Goal: Task Accomplishment & Management: Manage account settings

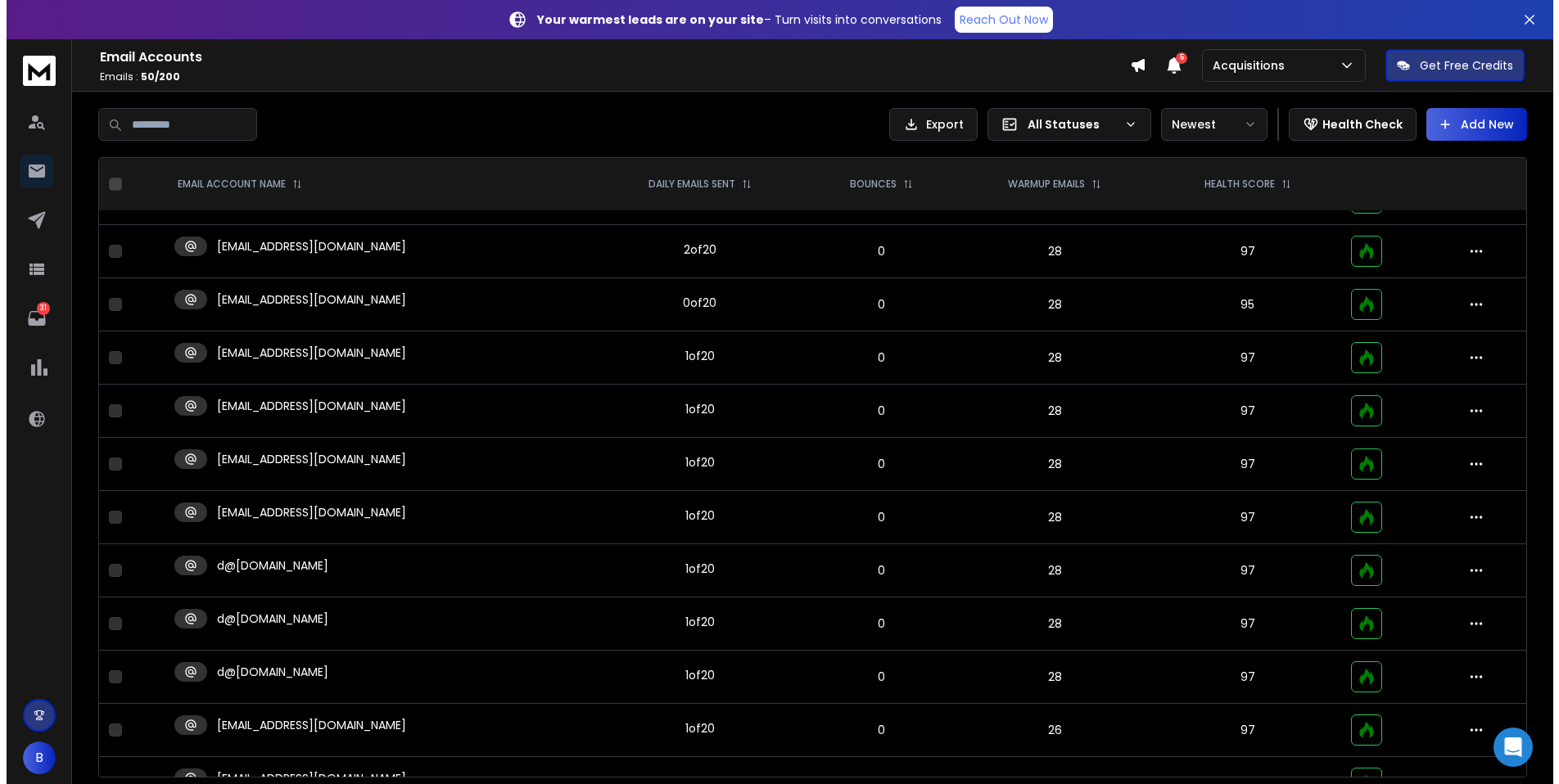
scroll to position [2132, 0]
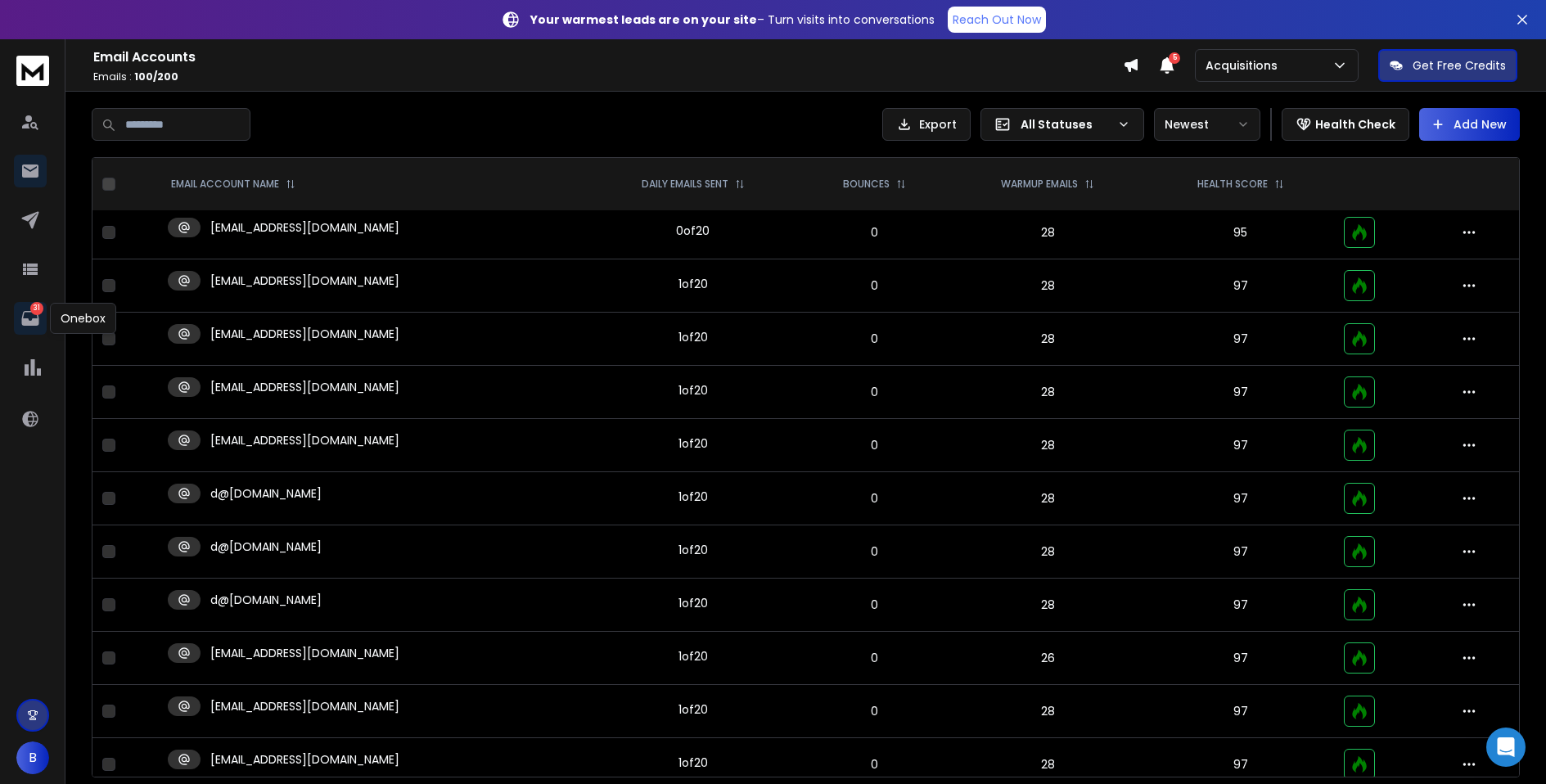
click at [35, 317] on icon at bounding box center [30, 319] width 19 height 19
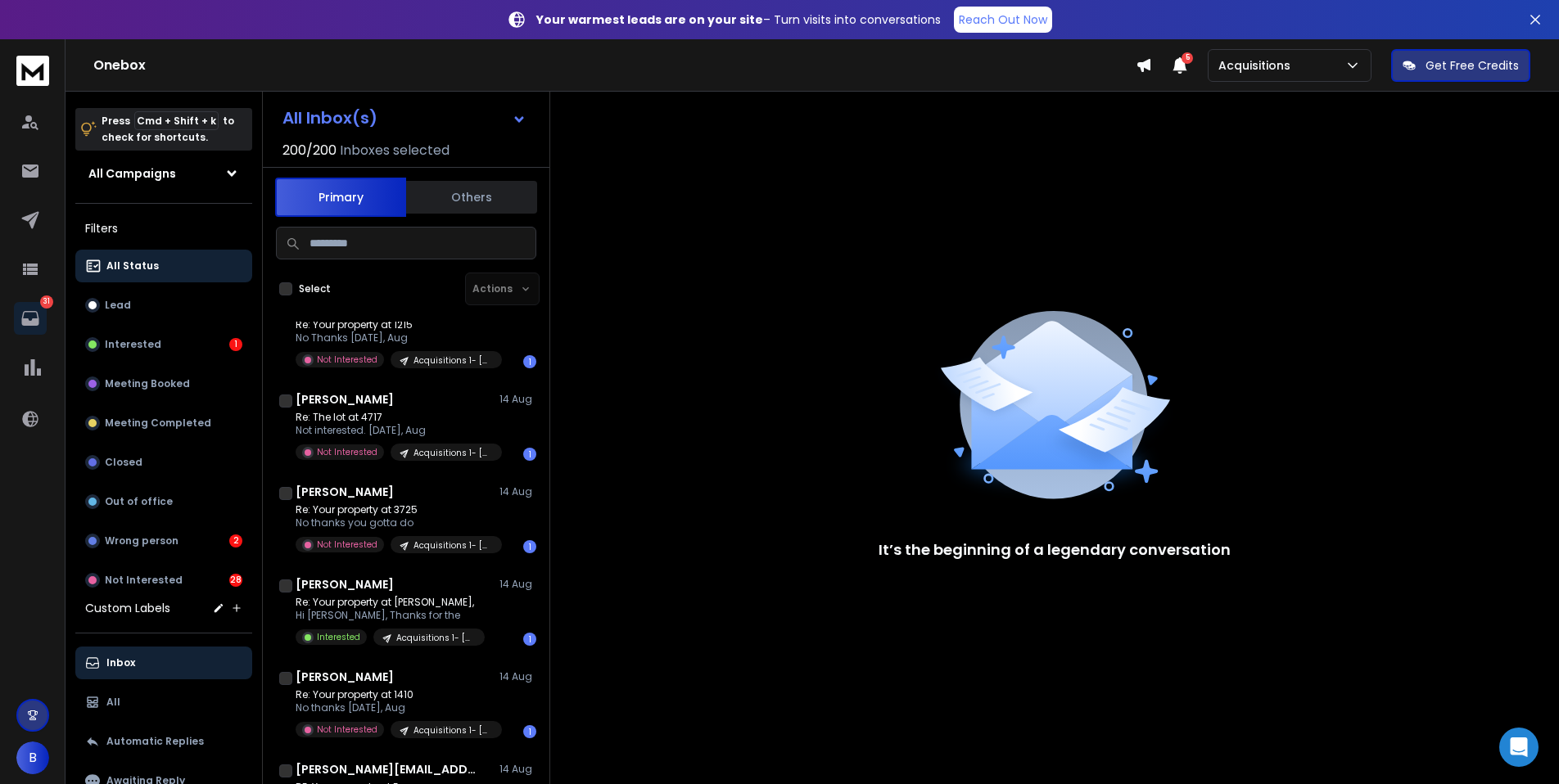
scroll to position [516, 0]
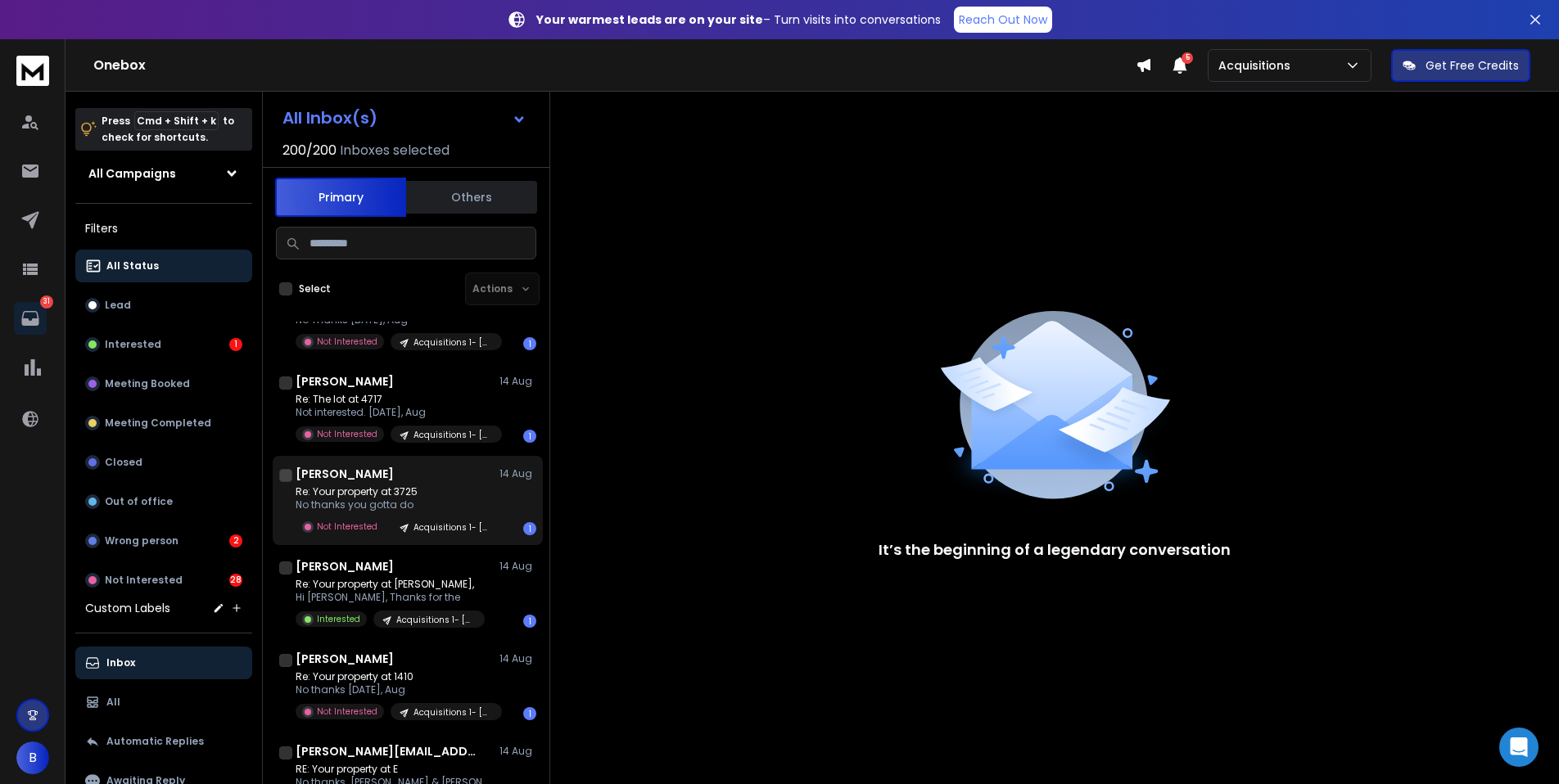
click at [444, 509] on p "No thanks you gotta do" at bounding box center [394, 505] width 197 height 13
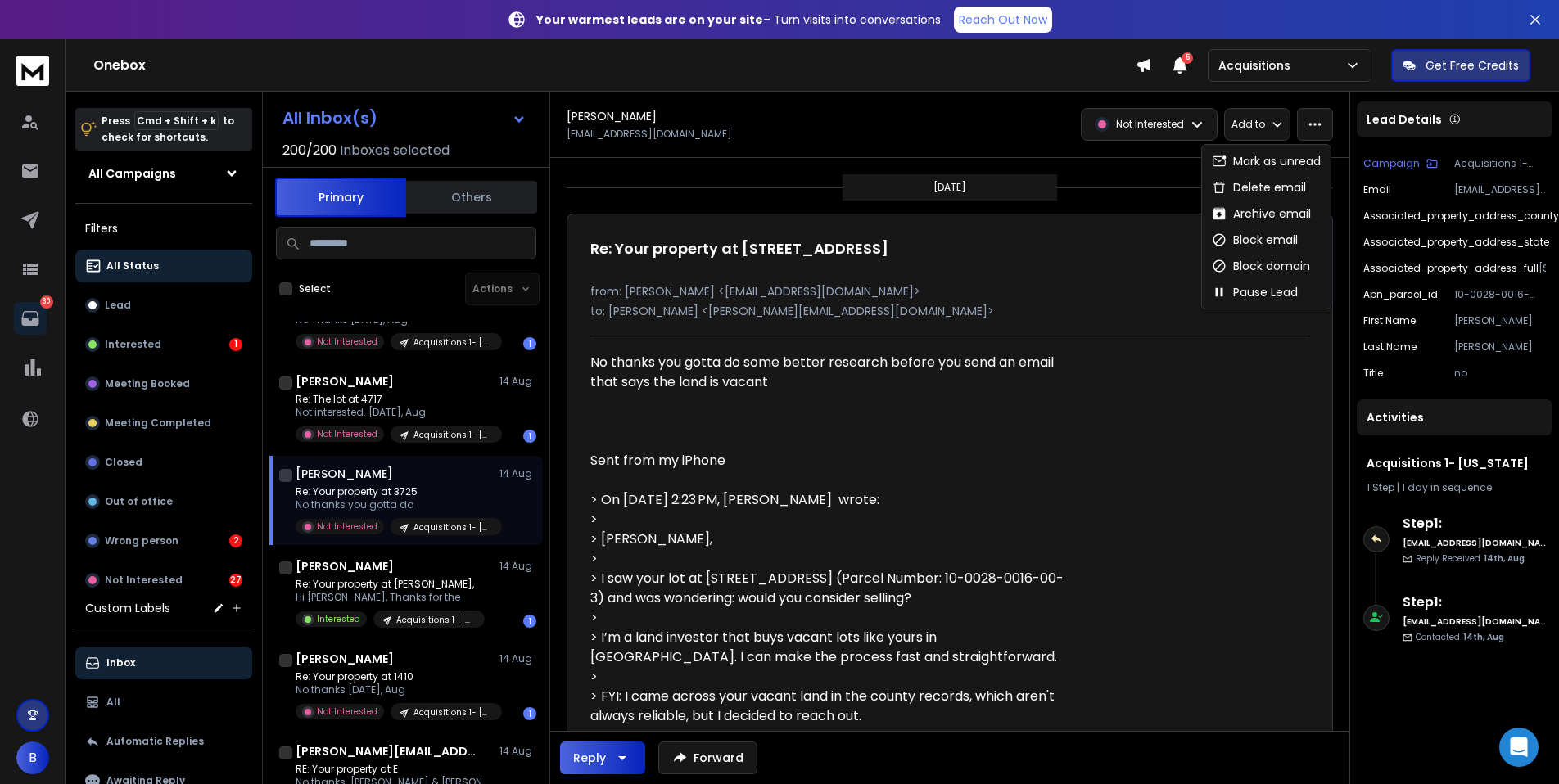
click at [1315, 131] on icon "button" at bounding box center [1314, 124] width 14 height 14
click at [1306, 170] on div "Mark as unread" at bounding box center [1265, 160] width 122 height 26
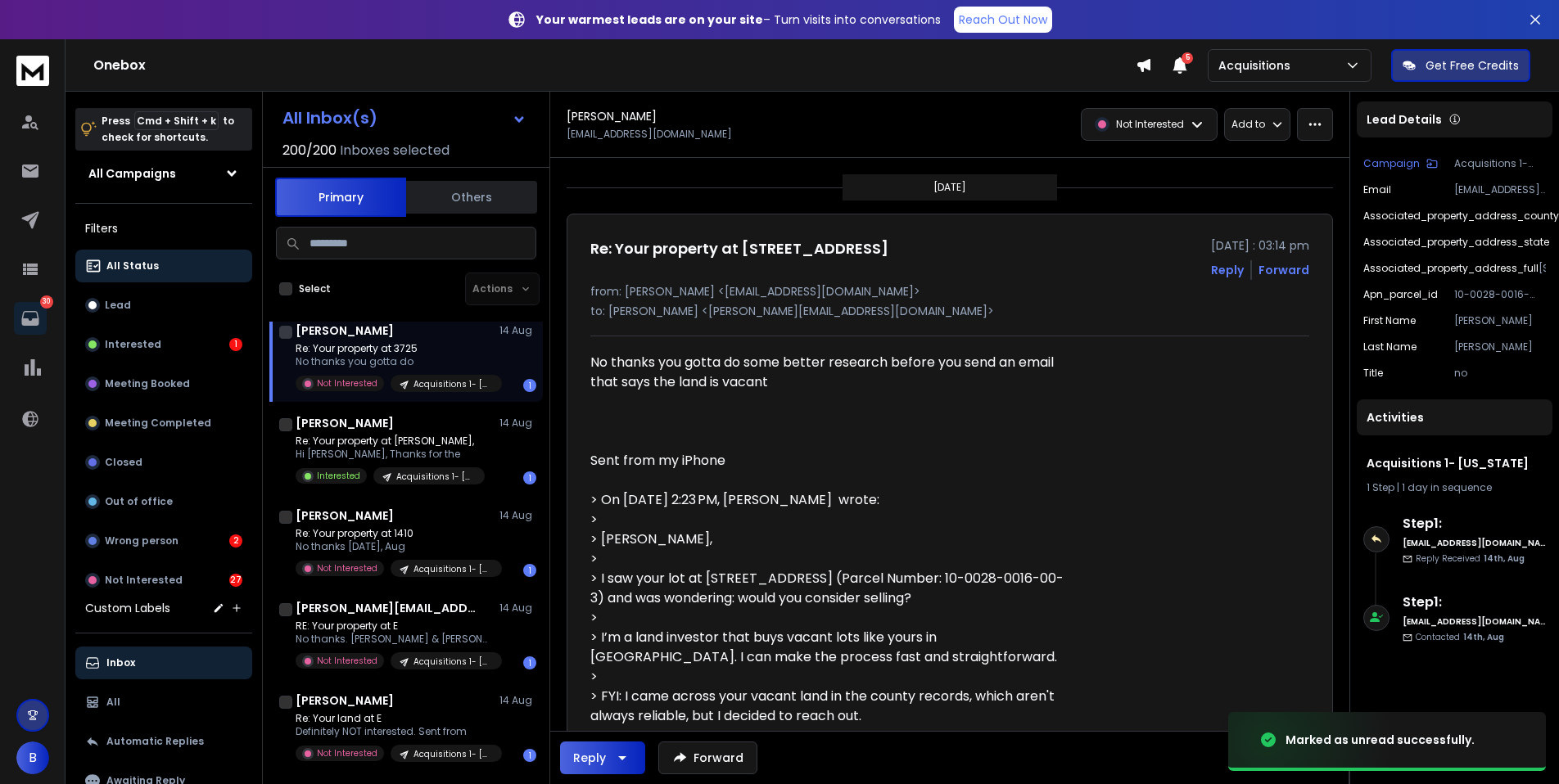
scroll to position [669, 0]
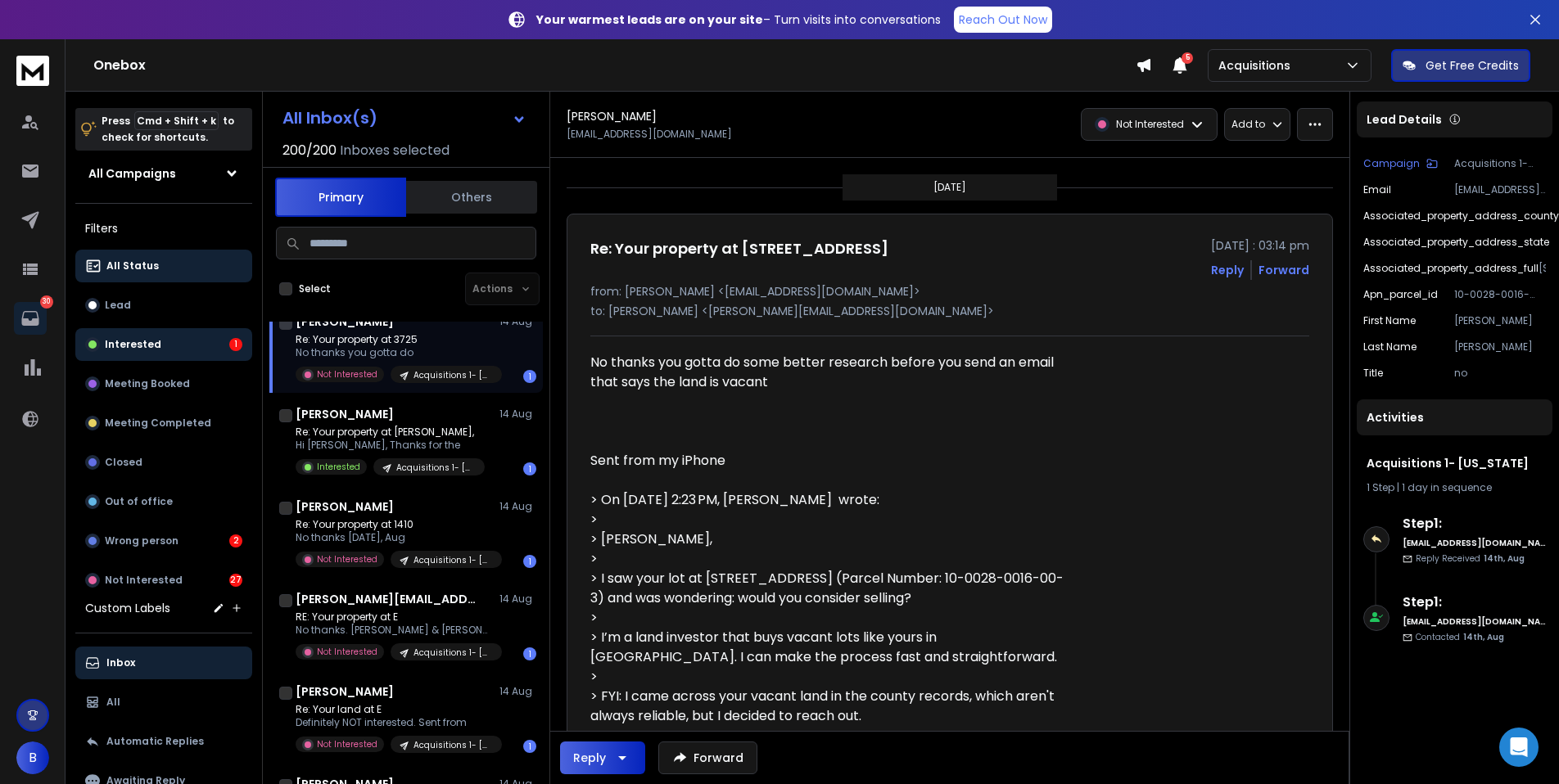
click at [152, 357] on button "Interested 1" at bounding box center [163, 344] width 177 height 33
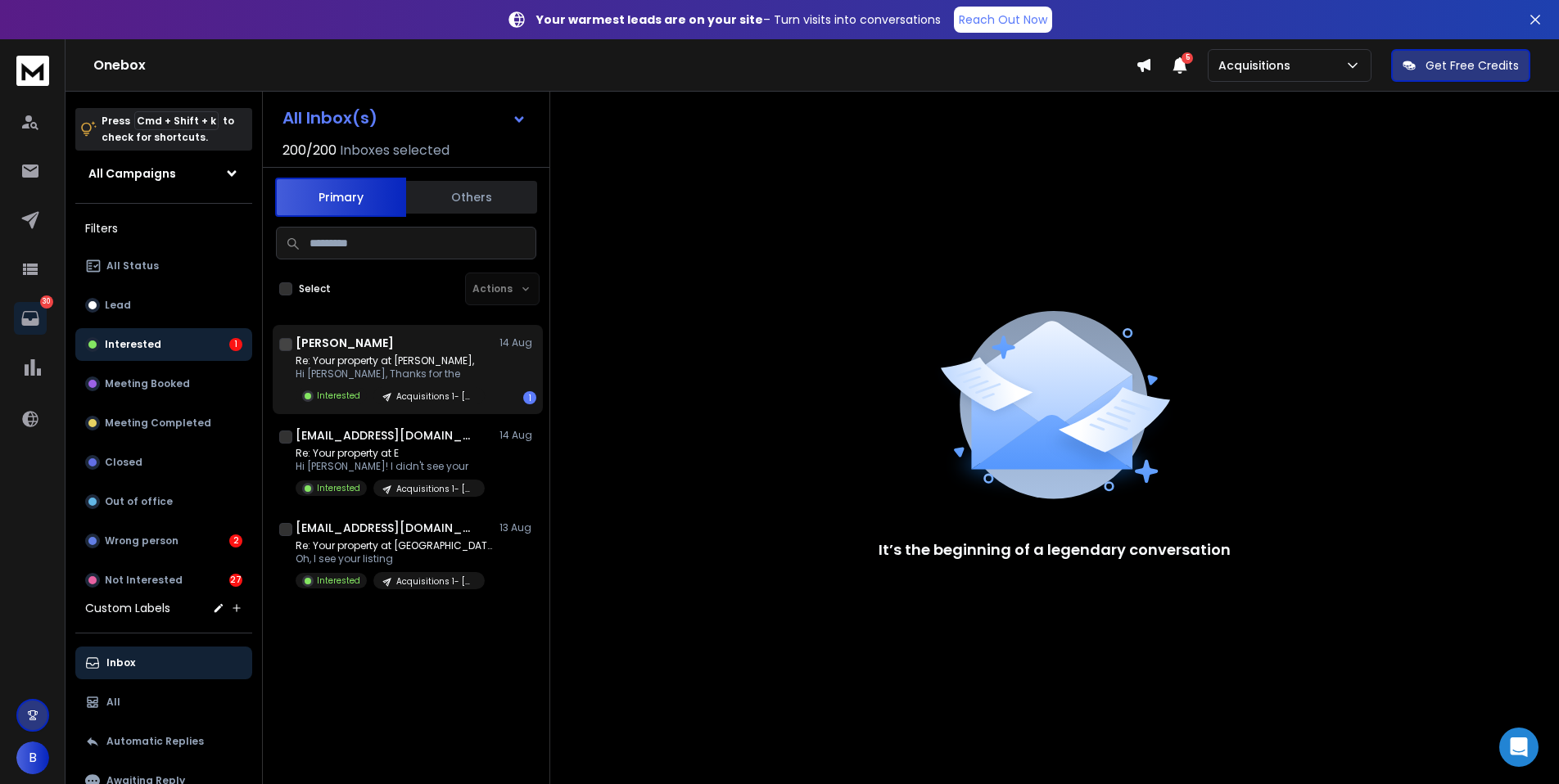
click at [438, 357] on p "Re: Your property at [PERSON_NAME]," at bounding box center [390, 361] width 189 height 13
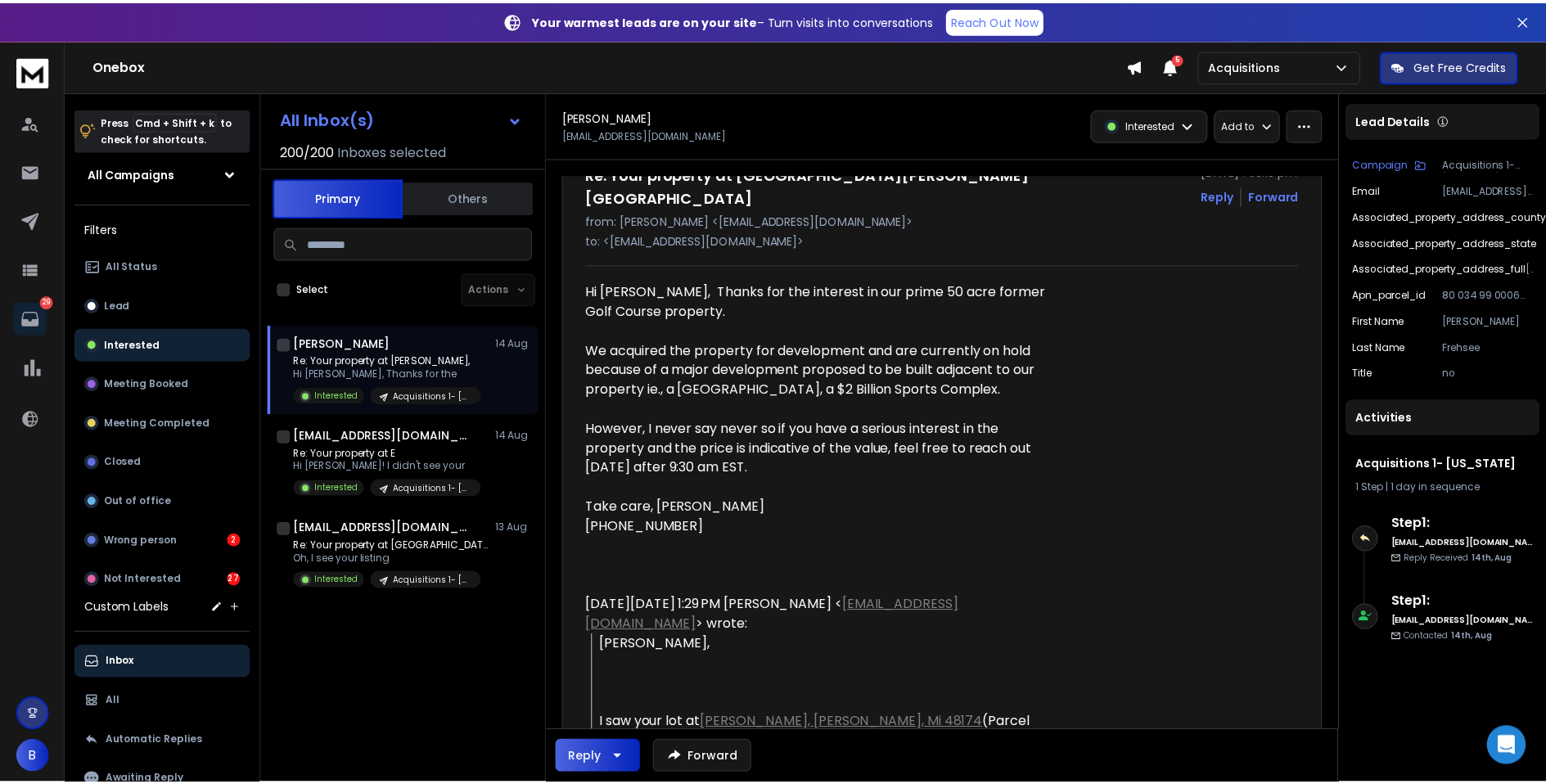
scroll to position [89, 0]
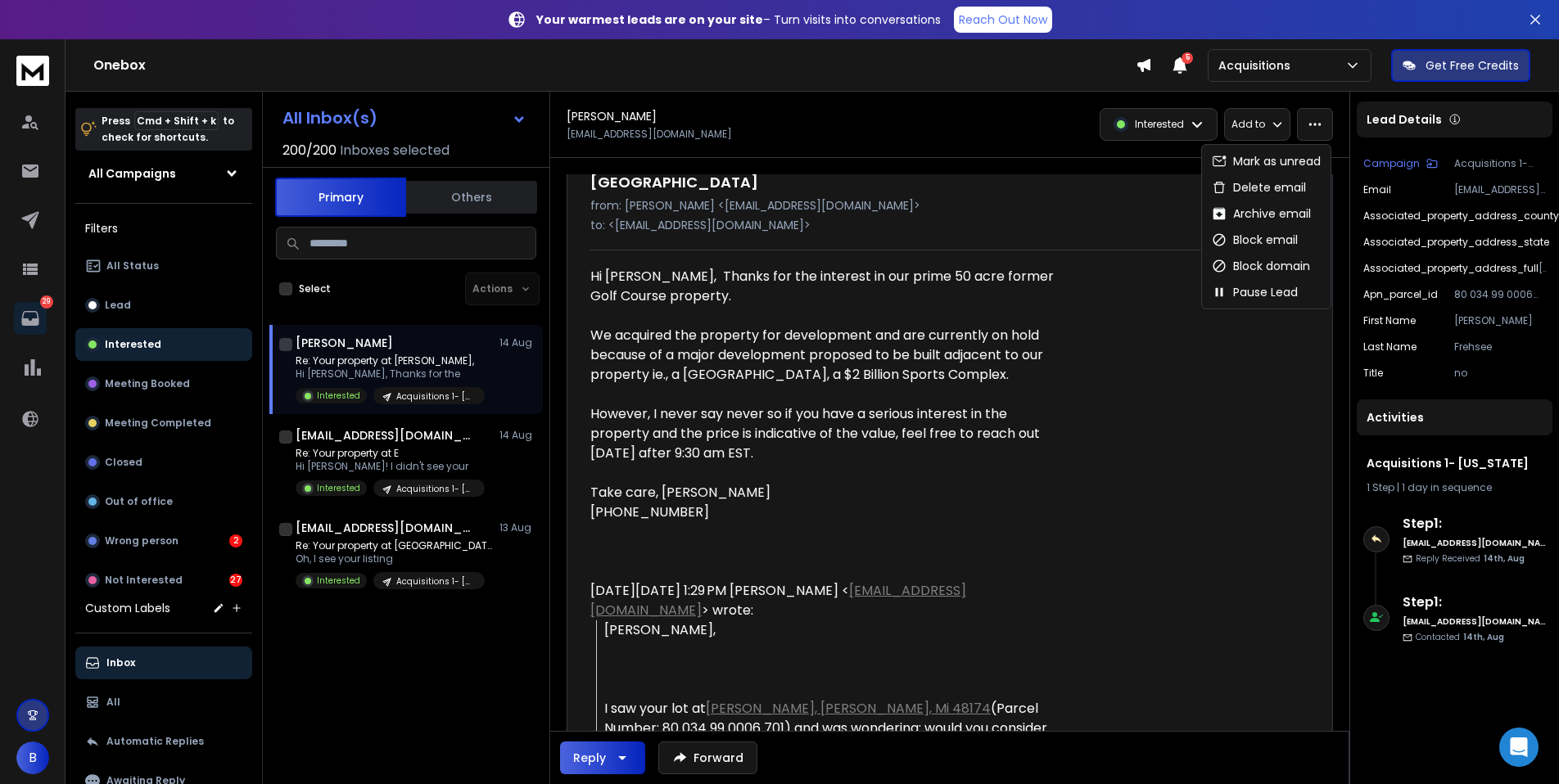
click at [1310, 132] on button "button" at bounding box center [1315, 125] width 36 height 33
click at [1304, 162] on div "Mark as unread" at bounding box center [1265, 160] width 108 height 16
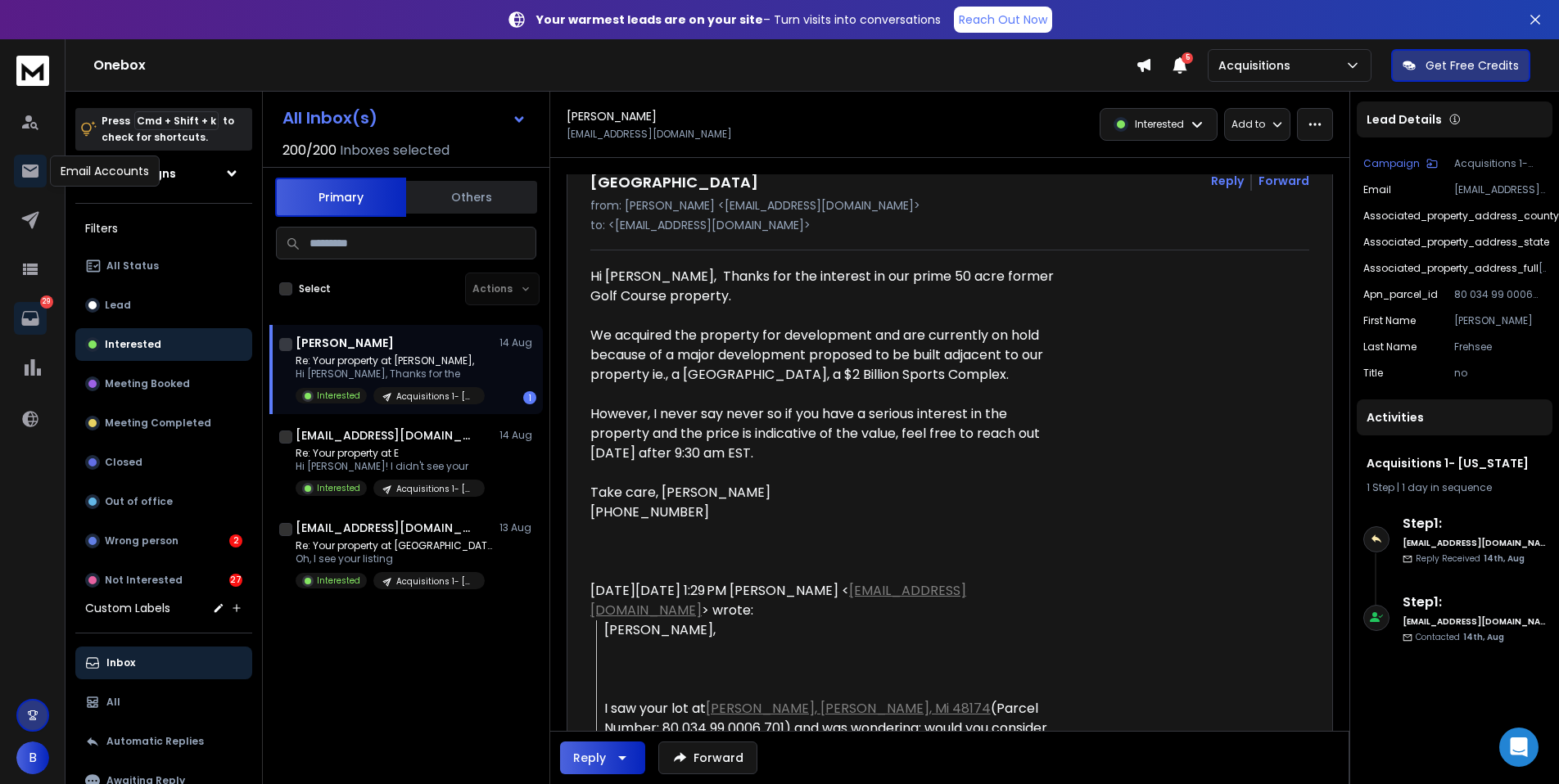
click at [32, 180] on icon at bounding box center [30, 171] width 19 height 19
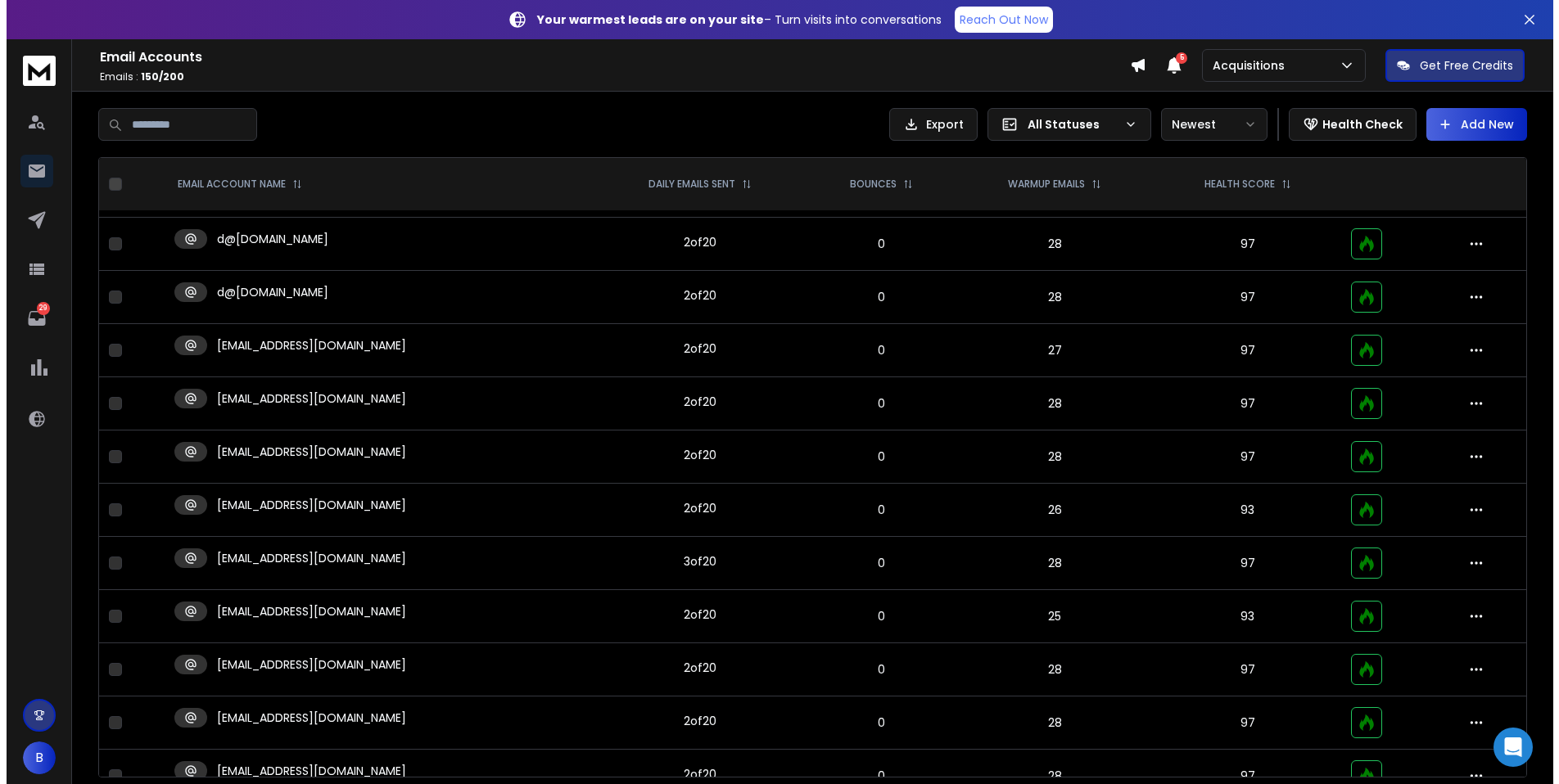
scroll to position [7452, 0]
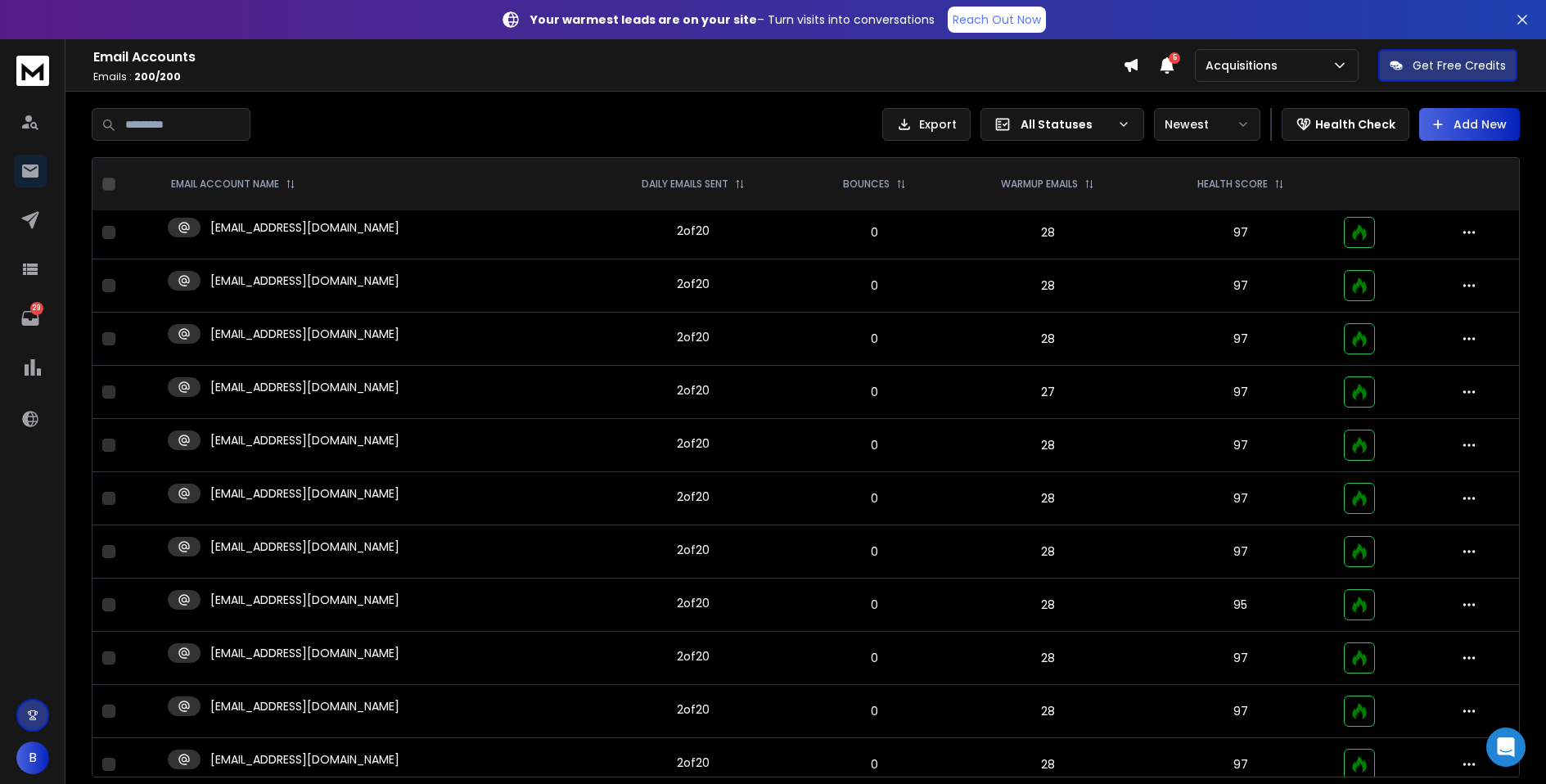
click at [962, 387] on td "27" at bounding box center [1047, 392] width 198 height 53
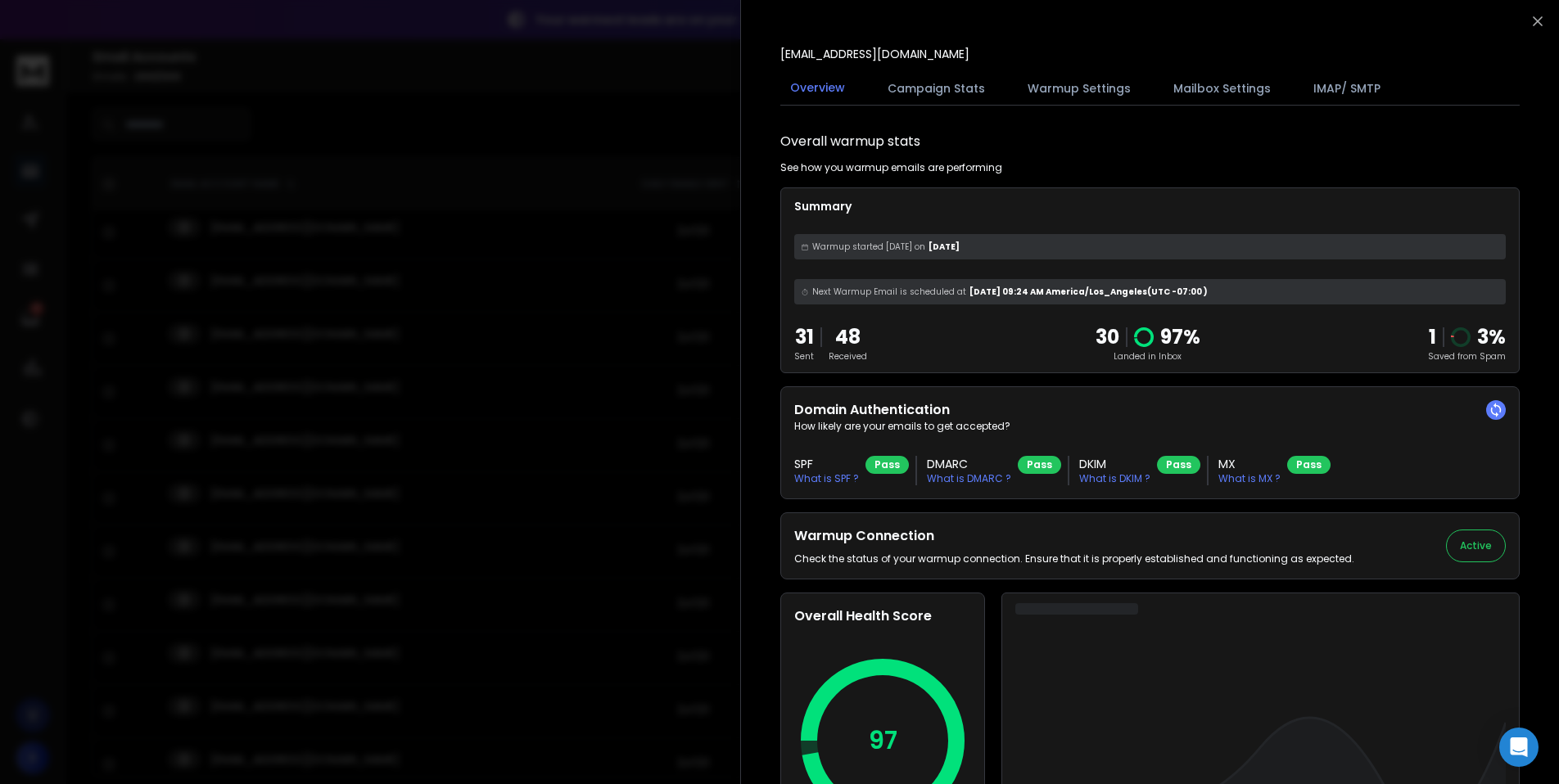
scroll to position [551, 0]
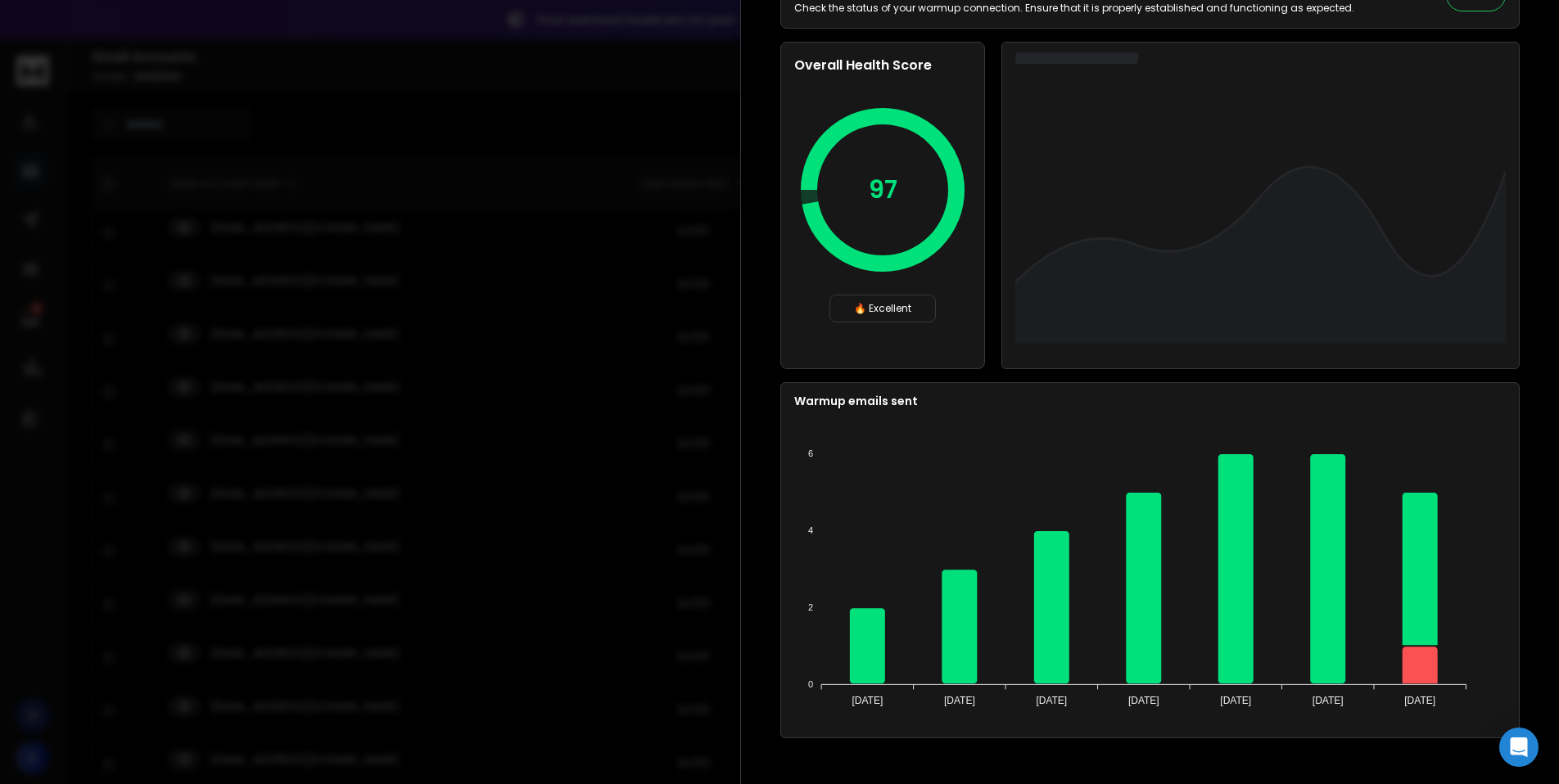
click at [676, 491] on div at bounding box center [780, 392] width 1559 height 784
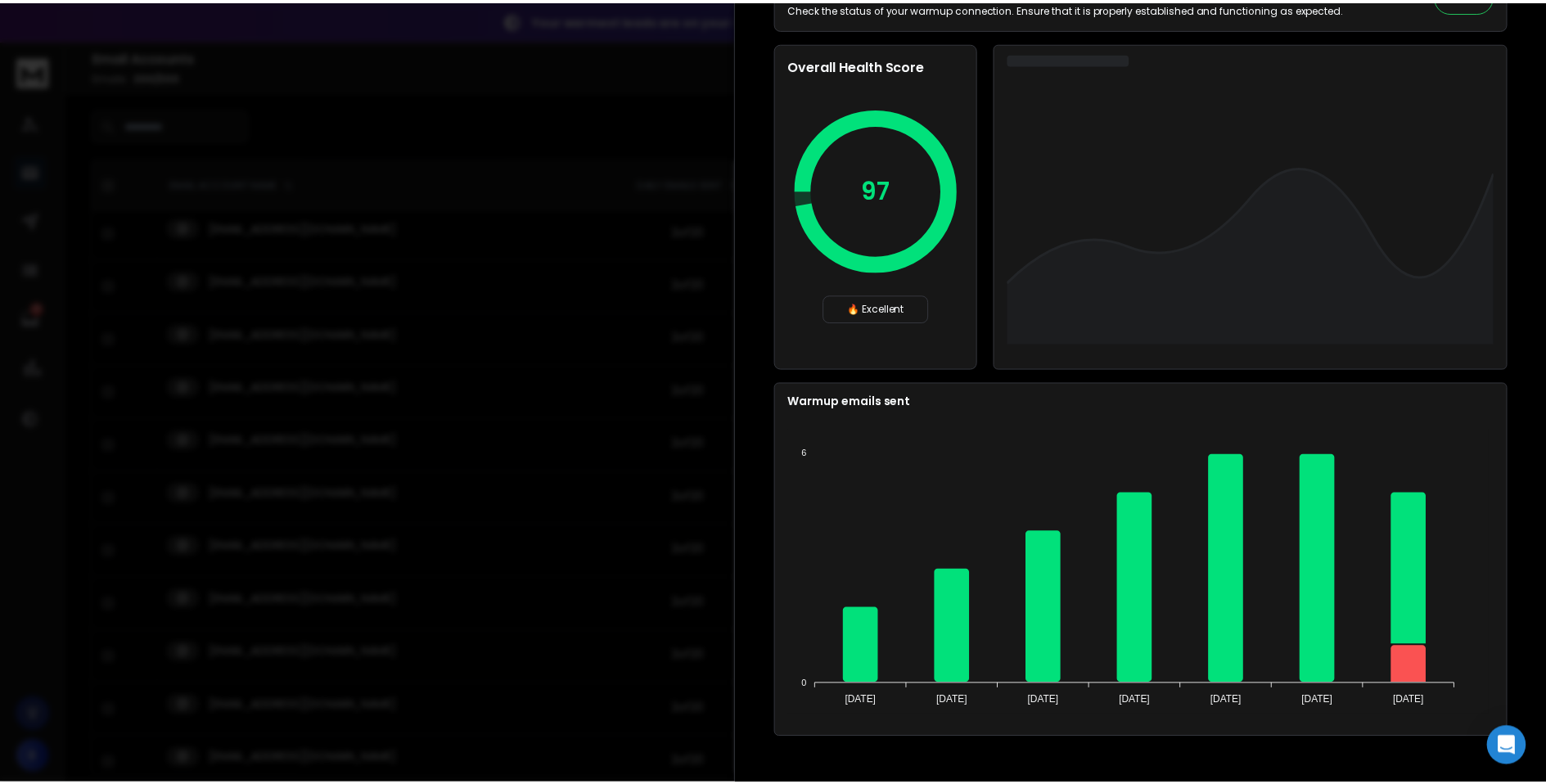
scroll to position [506, 0]
